Goal: Navigation & Orientation: Find specific page/section

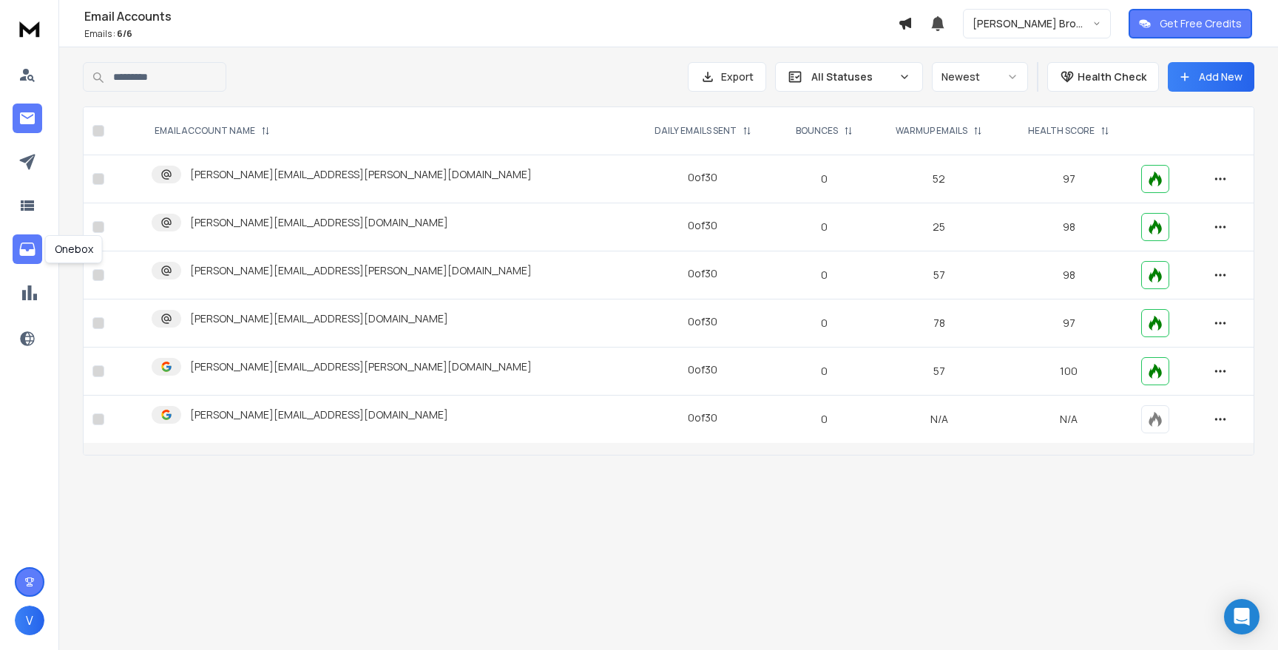
click at [25, 249] on icon at bounding box center [27, 248] width 16 height 13
click at [37, 259] on link at bounding box center [28, 249] width 30 height 30
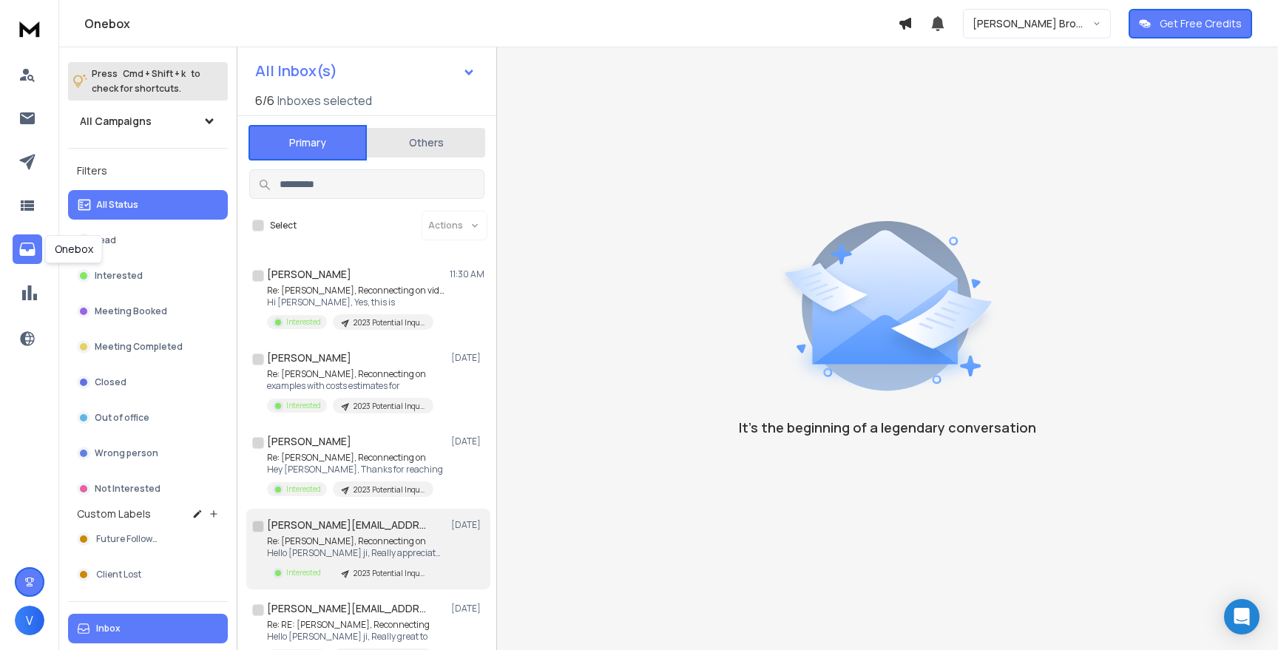
click at [358, 524] on h1 "[PERSON_NAME][EMAIL_ADDRESS][DOMAIN_NAME]" at bounding box center [348, 525] width 163 height 15
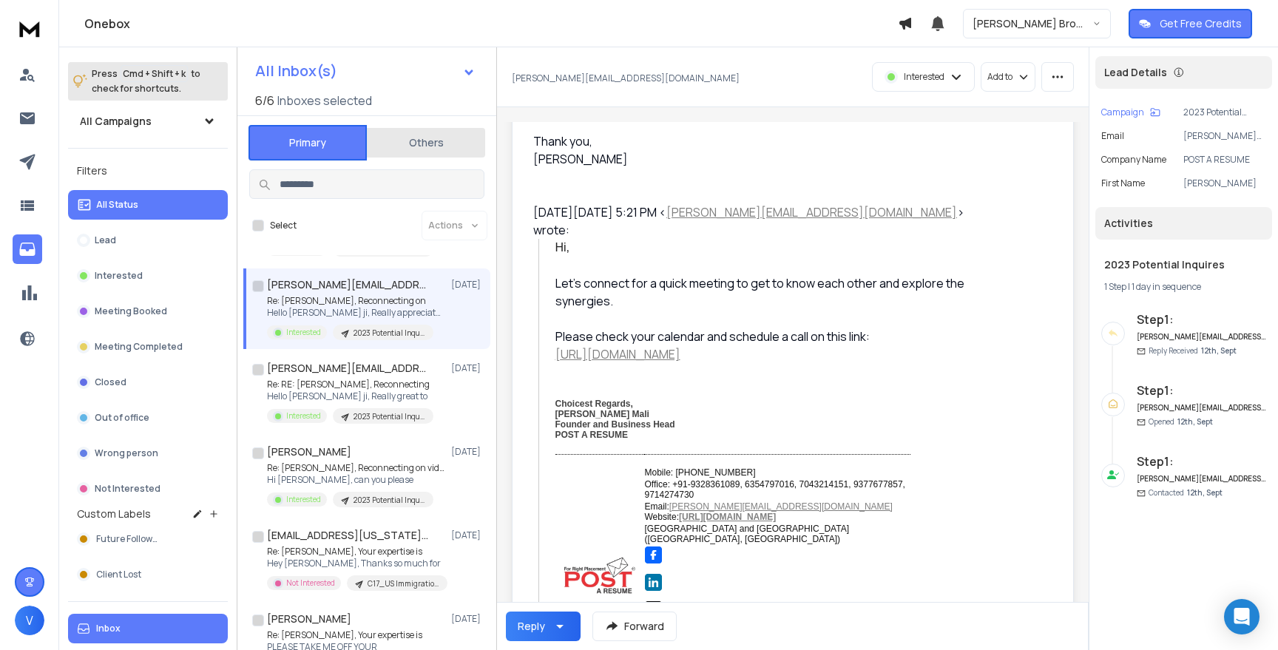
scroll to position [350, 0]
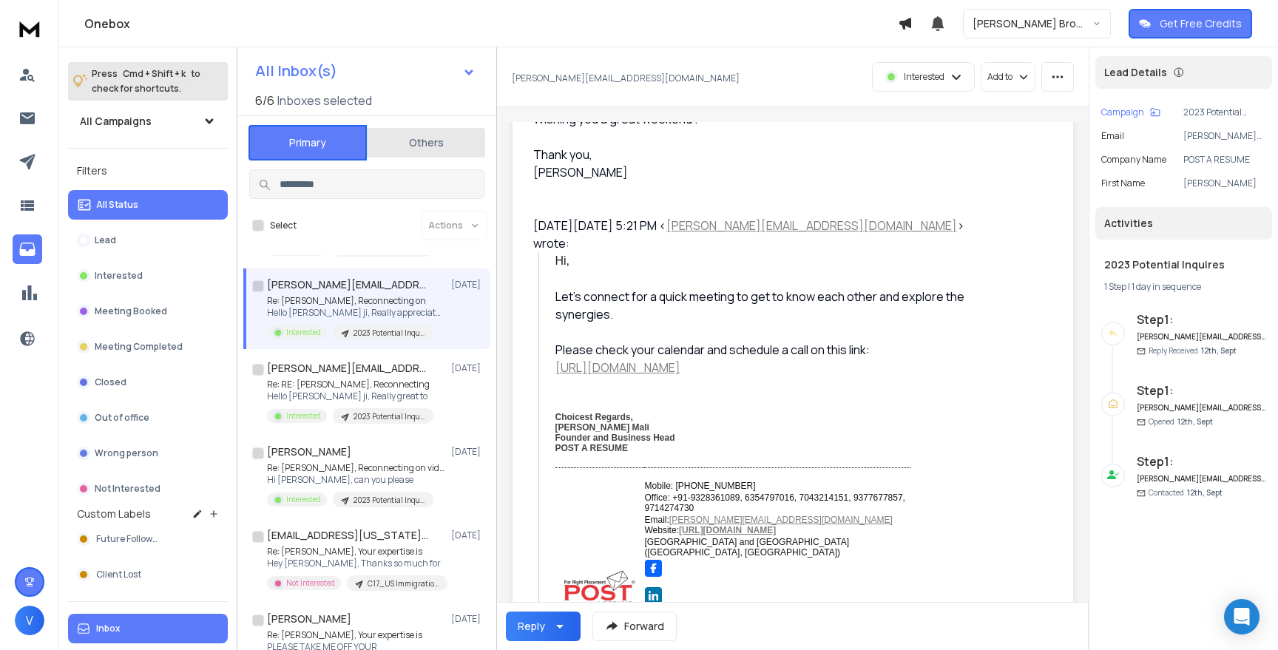
click at [769, 525] on strong "[URL][DOMAIN_NAME]" at bounding box center [727, 530] width 97 height 10
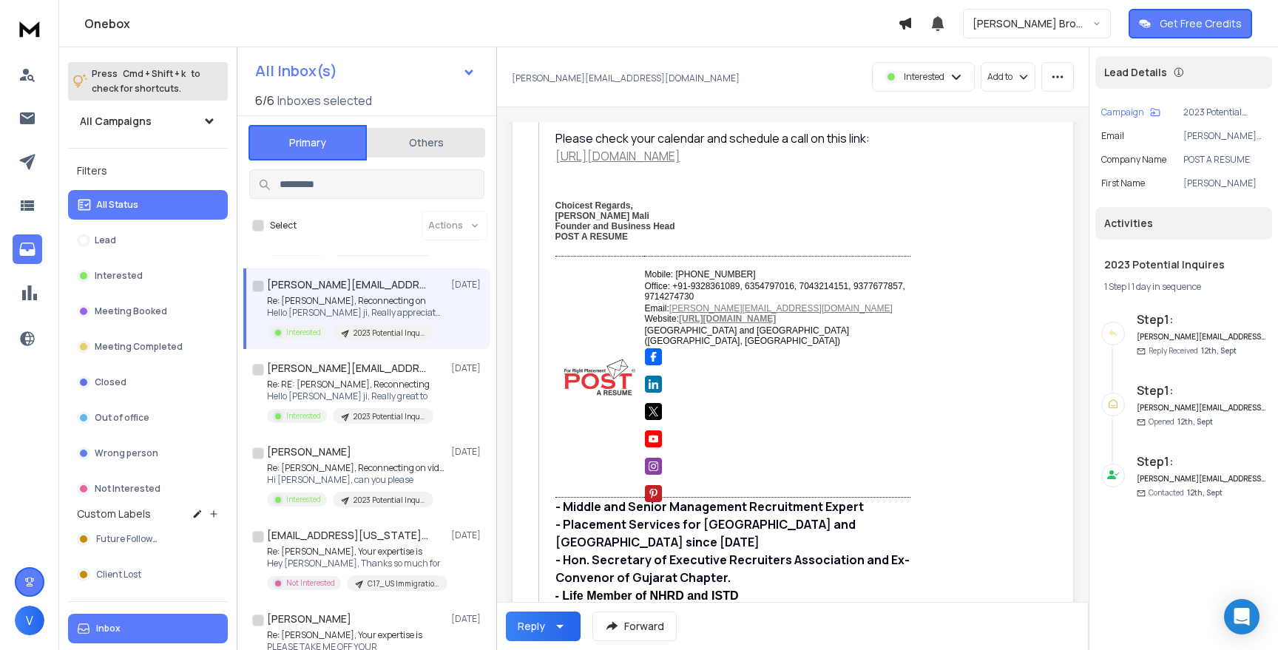
scroll to position [565, 0]
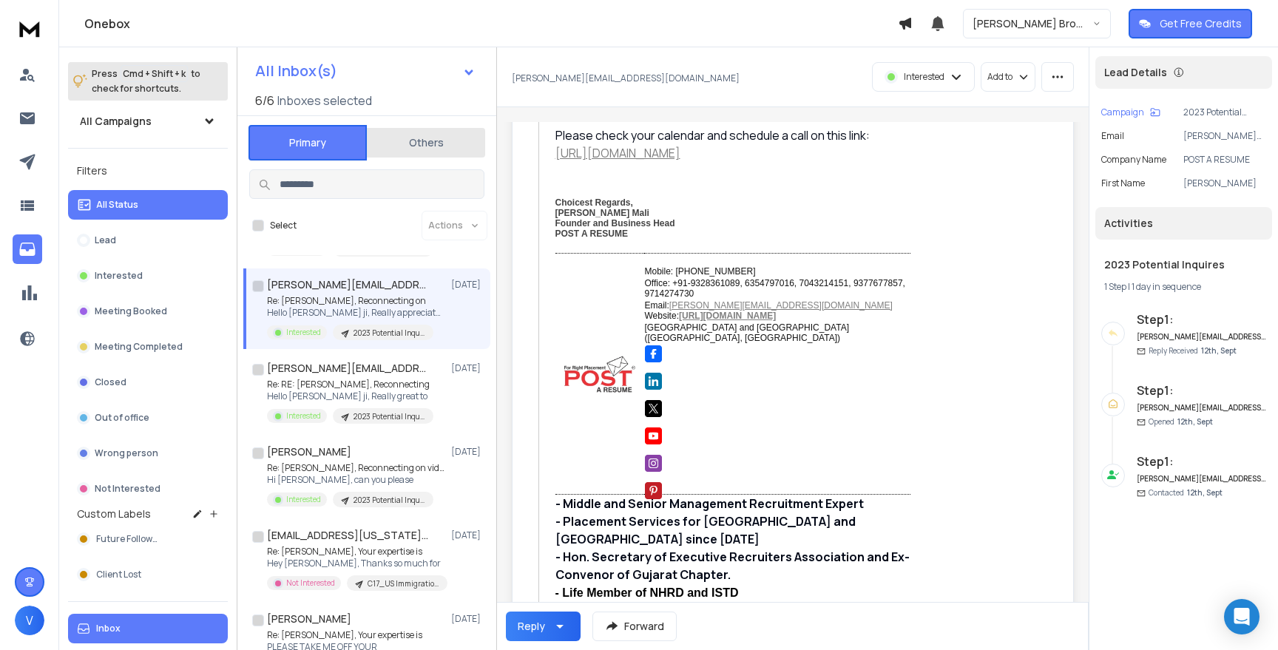
click at [654, 427] on img at bounding box center [653, 435] width 17 height 17
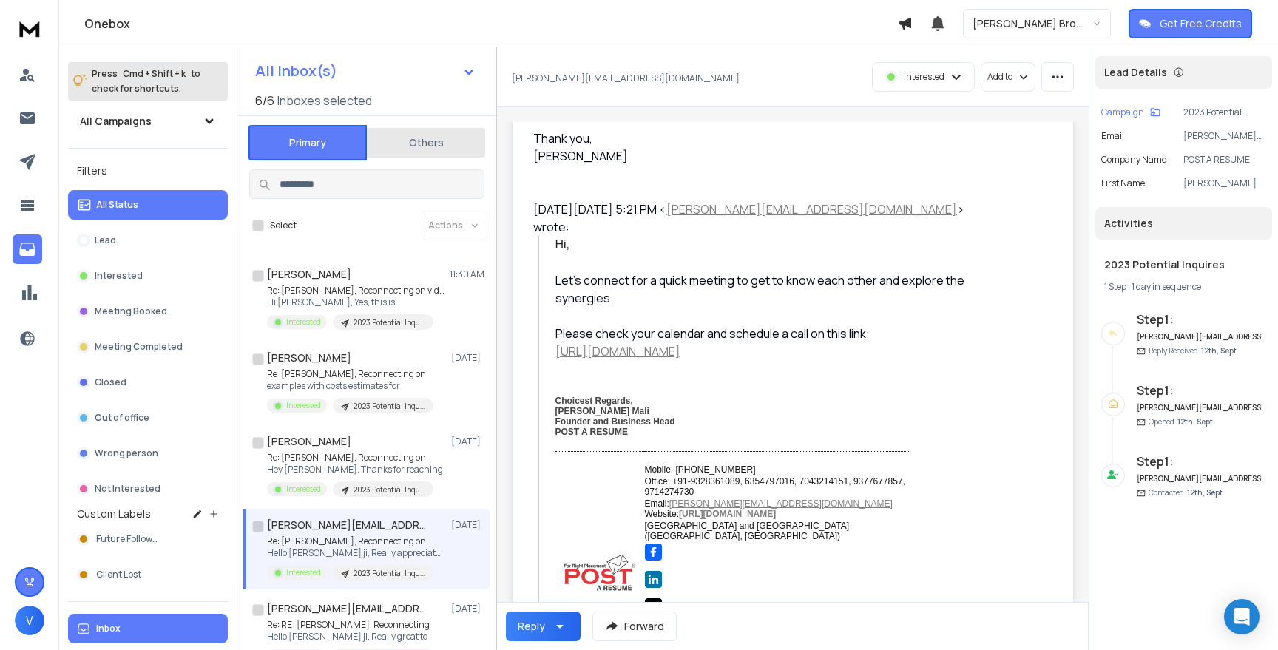
scroll to position [366, 0]
